Goal: Task Accomplishment & Management: Manage account settings

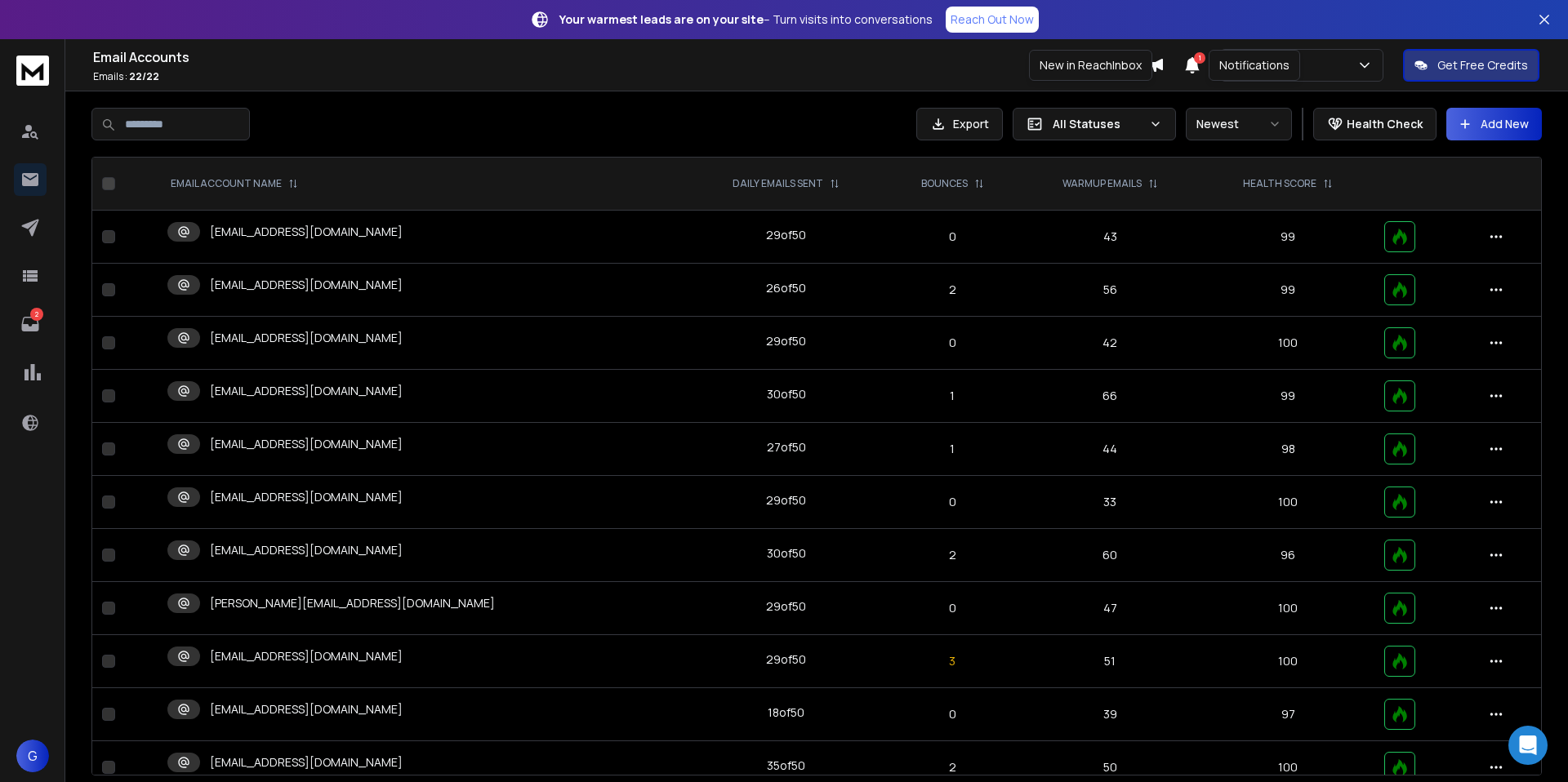
click at [1208, 59] on div "Notifications" at bounding box center [1254, 65] width 92 height 31
click at [1199, 63] on icon at bounding box center [1192, 65] width 15 height 17
click at [7, 311] on div "2 G" at bounding box center [32, 413] width 65 height 750
click at [33, 316] on p "2" at bounding box center [37, 314] width 13 height 13
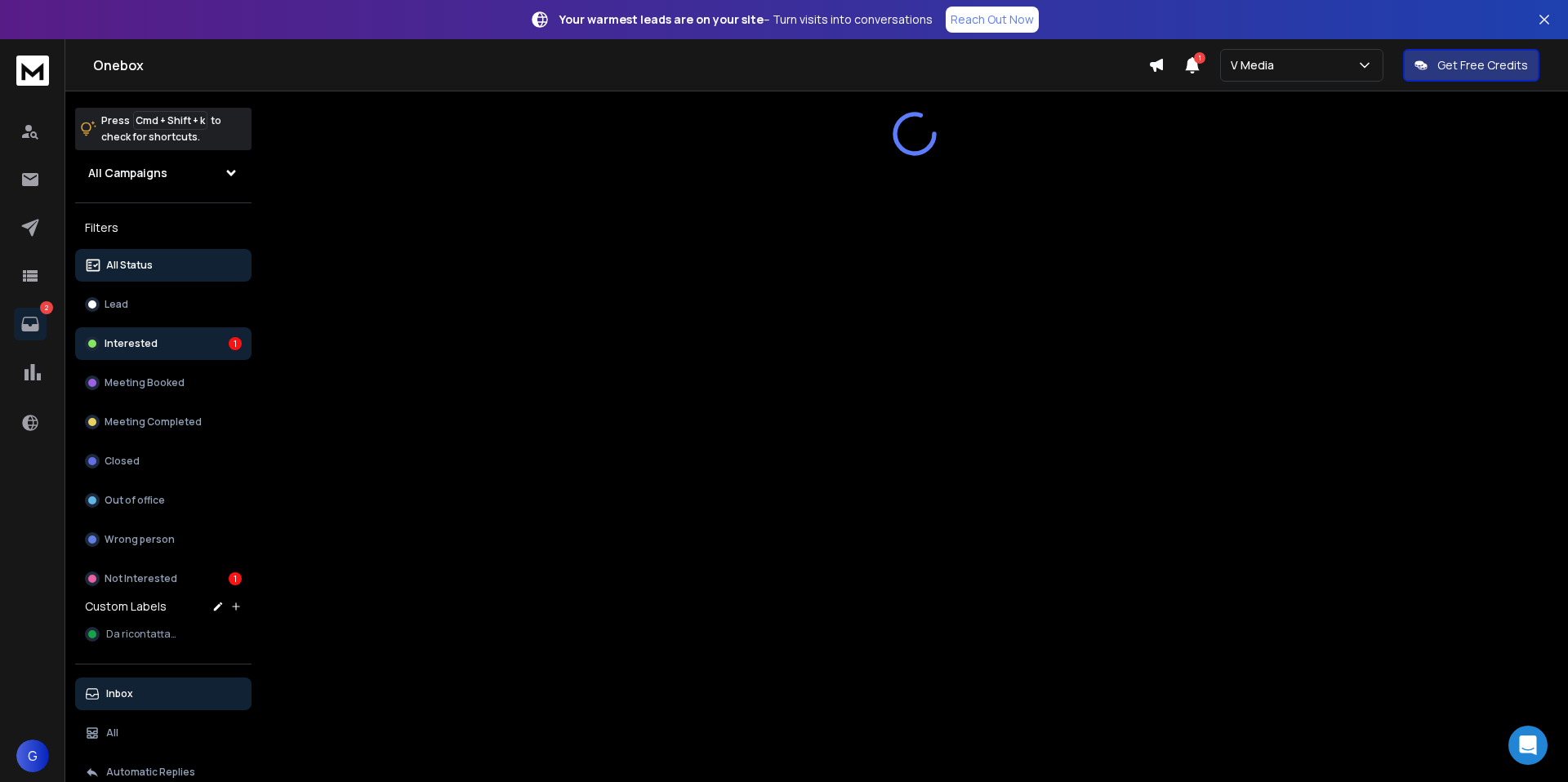
click at [155, 342] on button "Interested 1" at bounding box center [163, 343] width 176 height 32
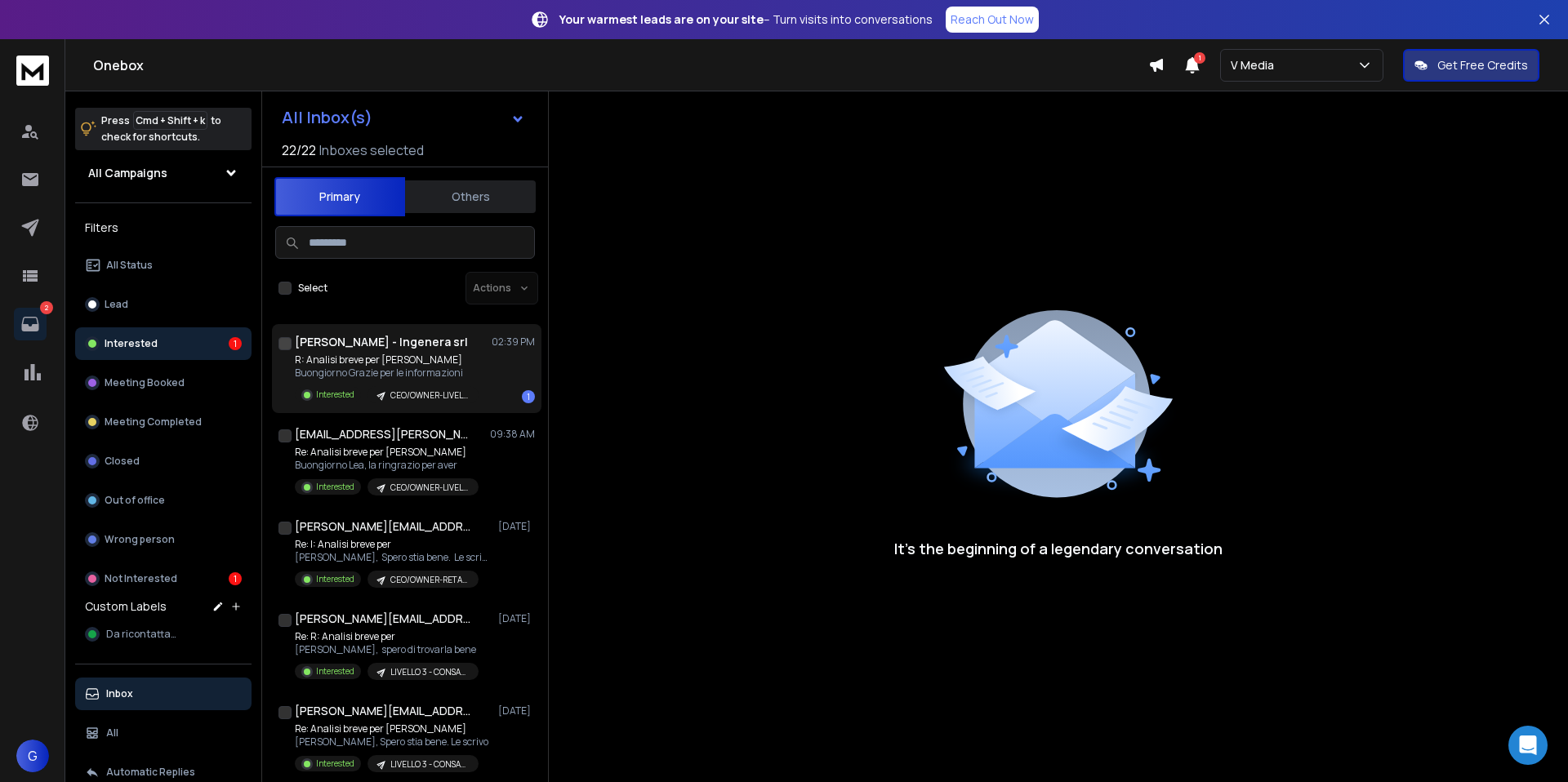
click at [454, 356] on p "R: Analisi breve per [PERSON_NAME]" at bounding box center [386, 360] width 184 height 13
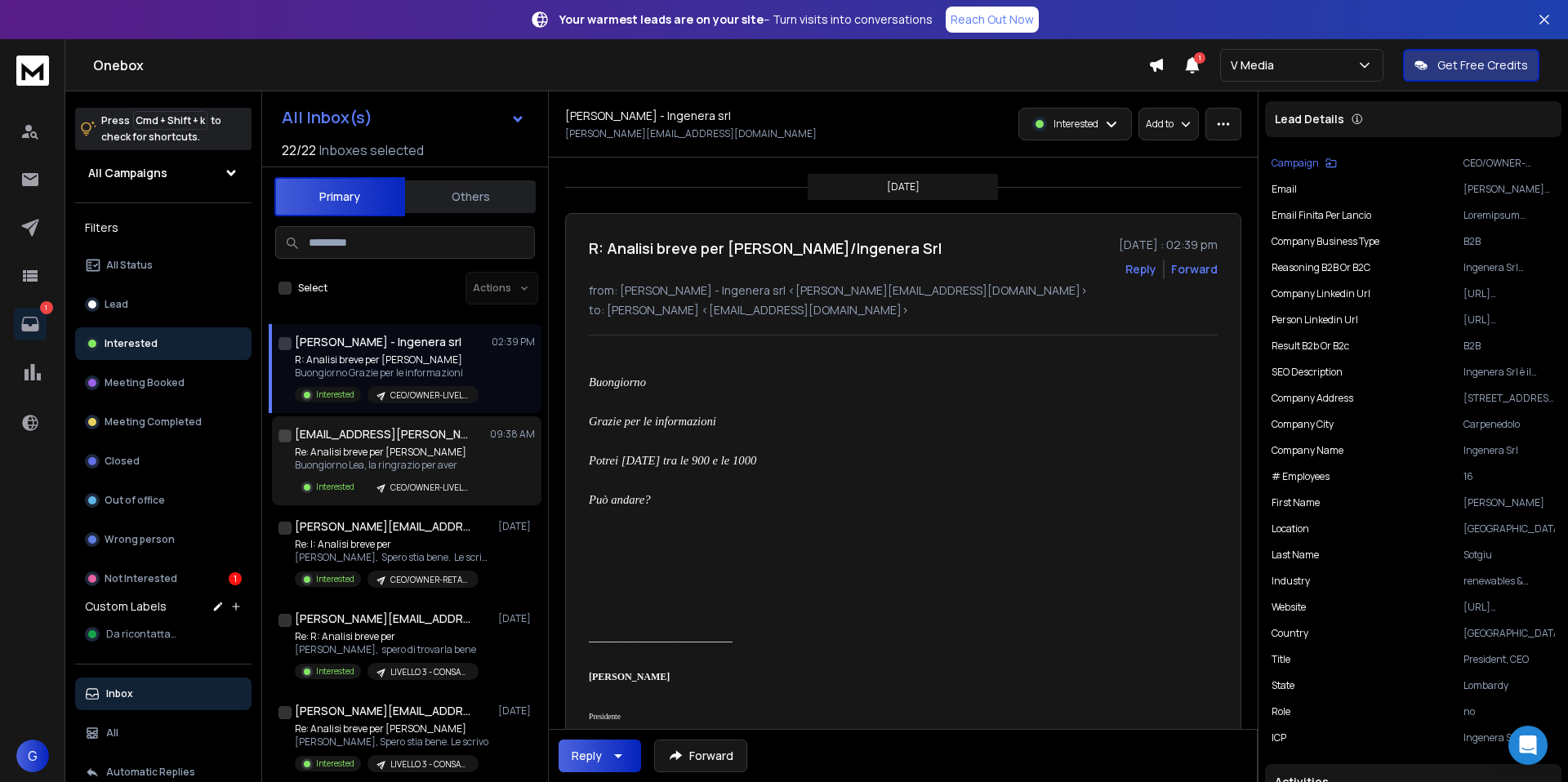
click at [467, 428] on div "[EMAIL_ADDRESS][PERSON_NAME][DOMAIN_NAME] 09:38 AM" at bounding box center [414, 434] width 240 height 17
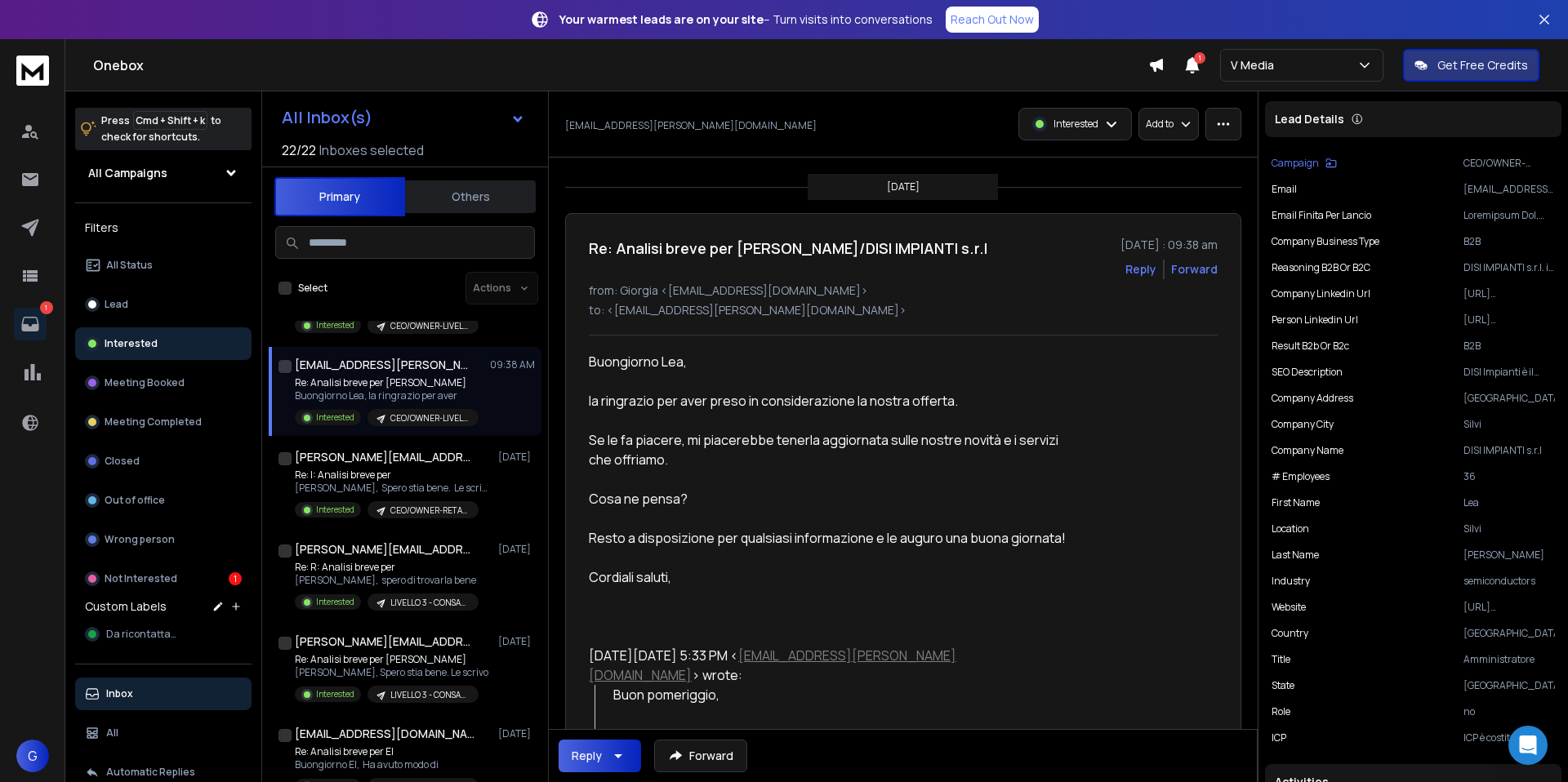
scroll to position [82, 0]
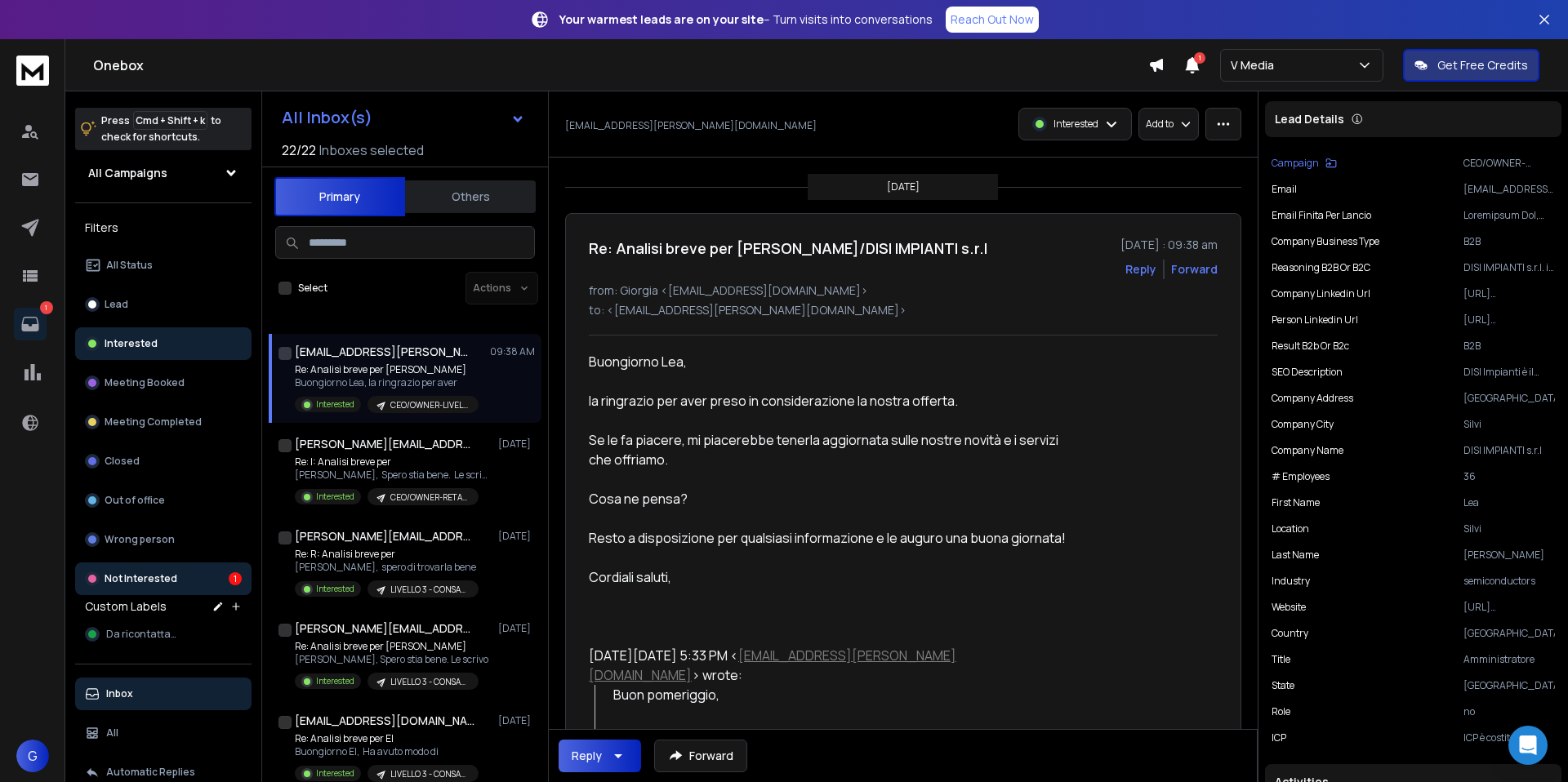
click at [174, 581] on button "Not Interested 1" at bounding box center [163, 578] width 176 height 32
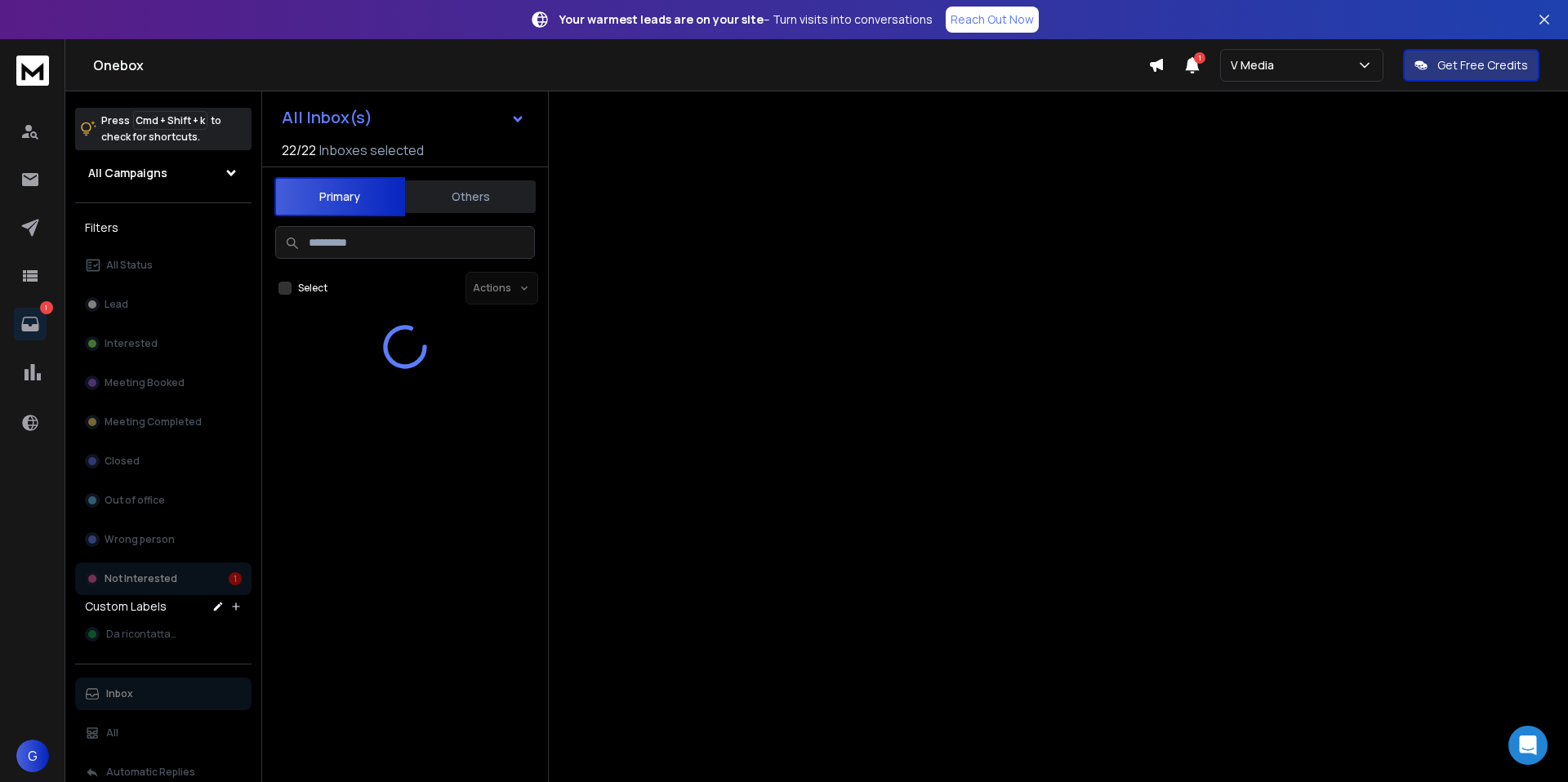
scroll to position [0, 0]
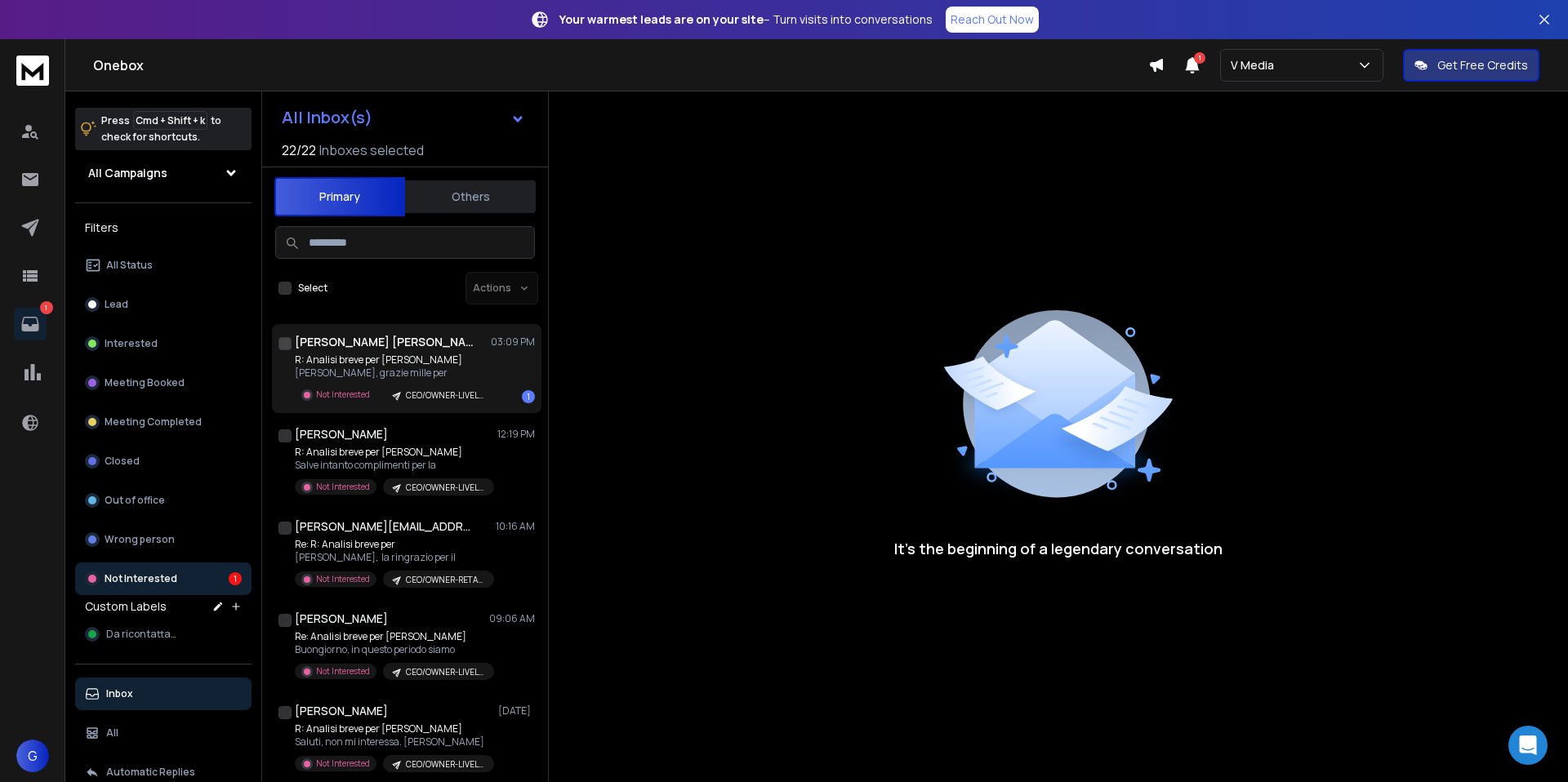
click at [483, 359] on p "R: Analisi breve per [PERSON_NAME]" at bounding box center [392, 360] width 196 height 13
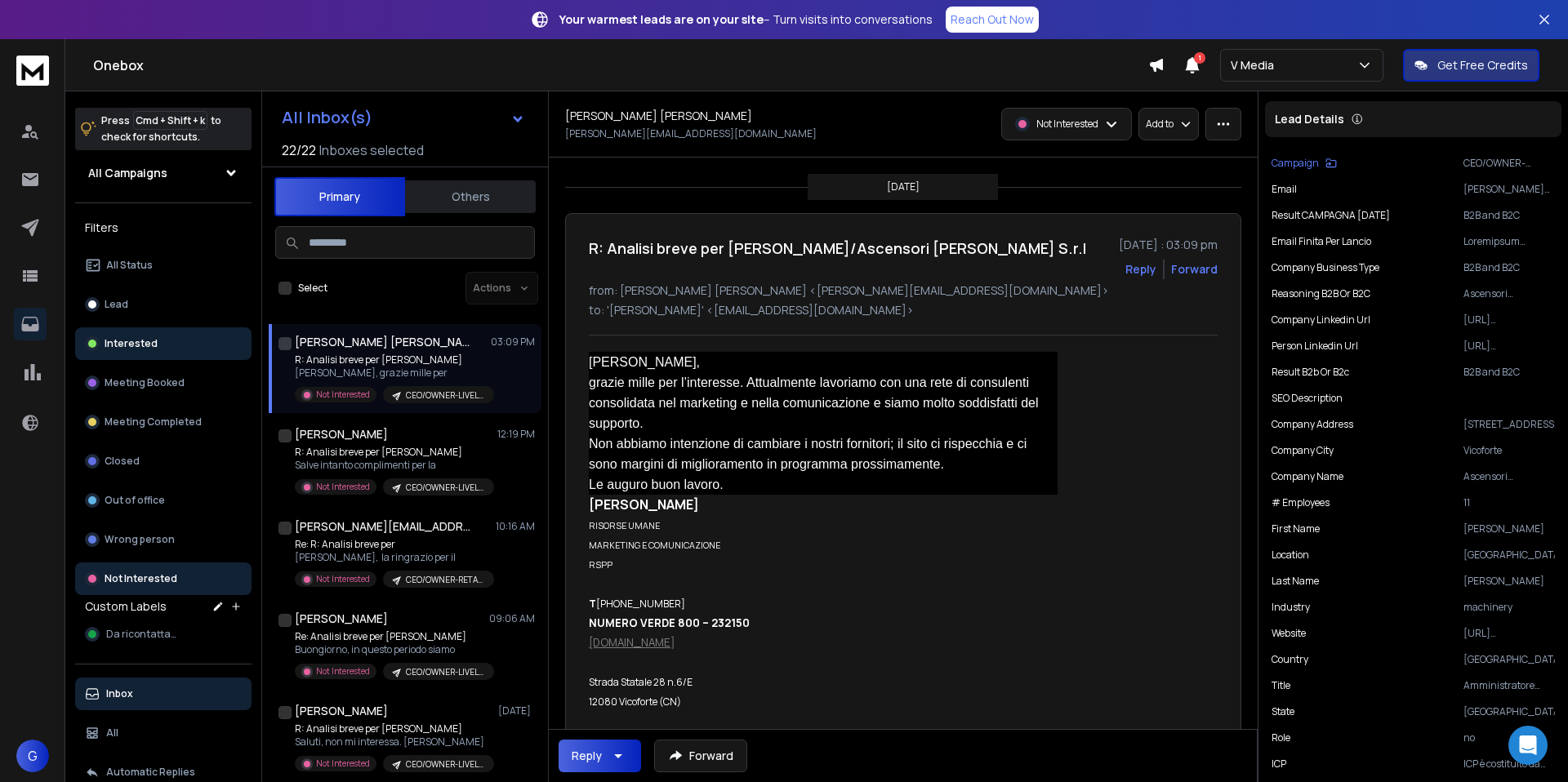
click at [155, 339] on button "Interested" at bounding box center [163, 343] width 176 height 32
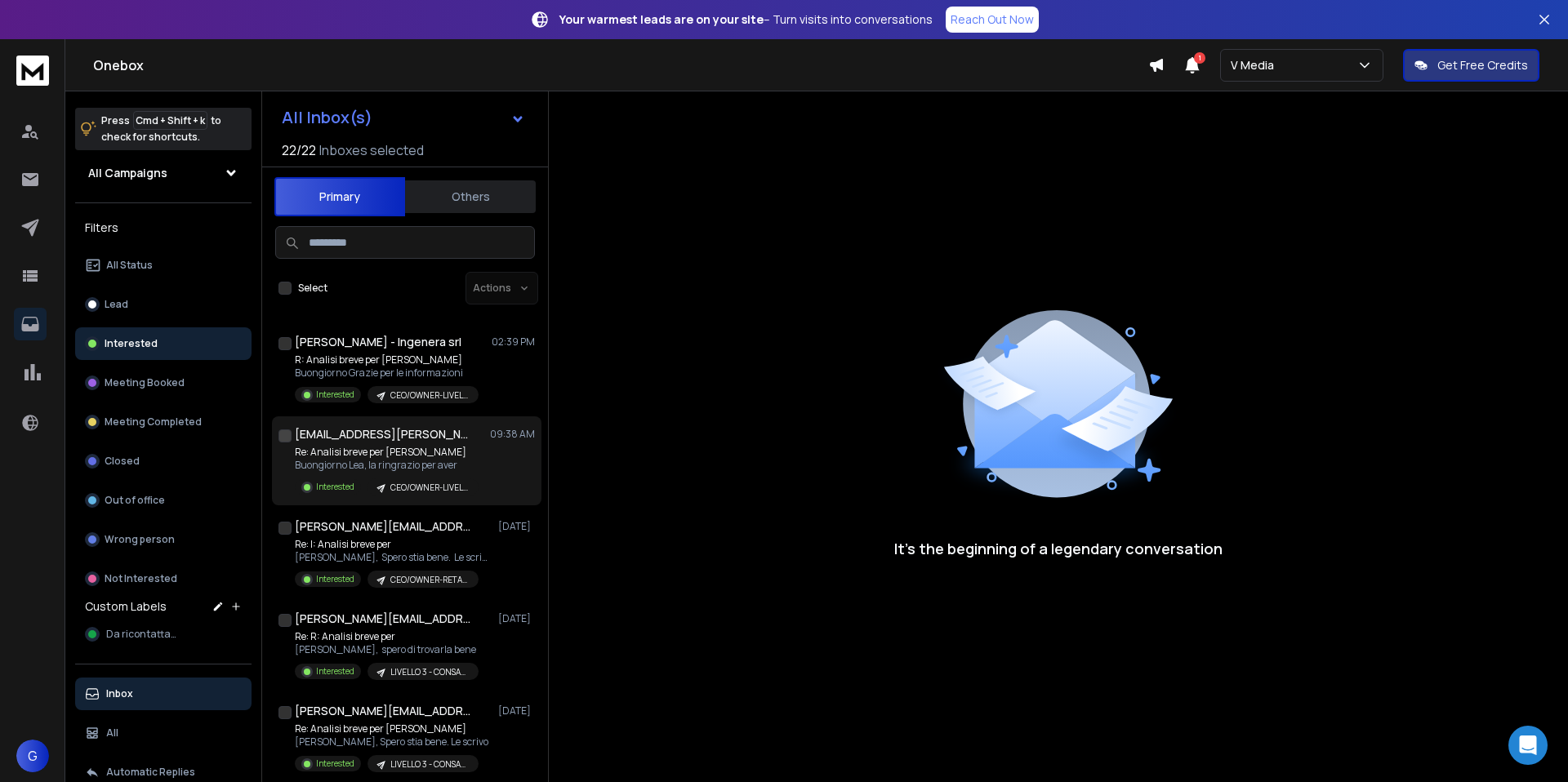
click at [449, 456] on p "Re: Analisi breve per [PERSON_NAME]" at bounding box center [386, 453] width 184 height 13
